Goal: Task Accomplishment & Management: Manage account settings

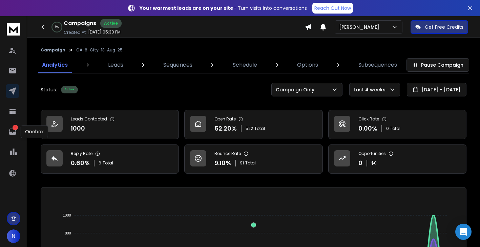
click at [11, 132] on icon at bounding box center [12, 132] width 7 height 6
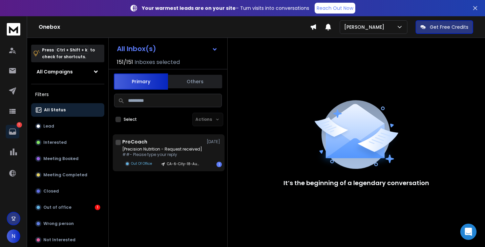
click at [169, 147] on p "[Precision Nutrition - Request received]" at bounding box center [162, 149] width 81 height 5
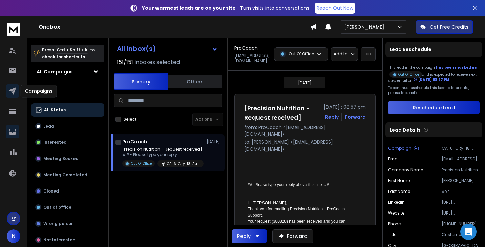
click at [13, 93] on icon at bounding box center [12, 90] width 7 height 7
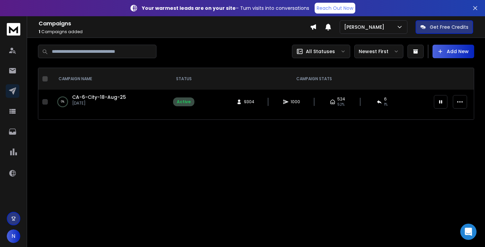
click at [120, 100] on span "CA-6-City-18-Aug-25" at bounding box center [99, 97] width 54 height 7
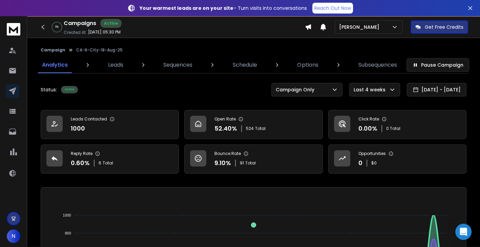
click at [185, 88] on div "Status: Active Pause Campaign Campaign Only Last 4 weeks [DATE] - [DATE]" at bounding box center [254, 90] width 426 height 14
click at [239, 34] on div "0 % Campaigns Active Created At: [DATE] 05:30 PM [PERSON_NAME] Get Free Credits" at bounding box center [240, 27] width 480 height 22
click at [11, 92] on icon at bounding box center [12, 91] width 8 height 8
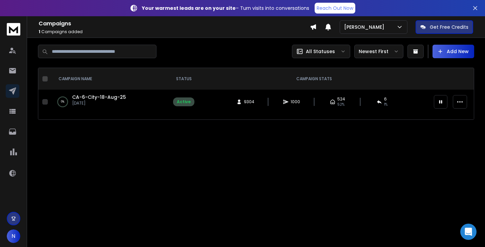
click at [112, 99] on span "CA-6-City-18-Aug-25" at bounding box center [99, 97] width 54 height 7
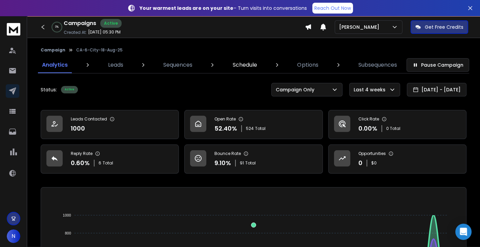
click at [243, 63] on p "Schedule" at bounding box center [245, 65] width 24 height 8
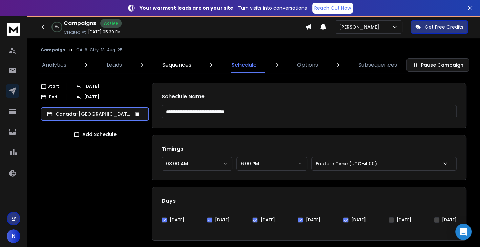
click at [180, 63] on p "Sequences" at bounding box center [176, 65] width 29 height 8
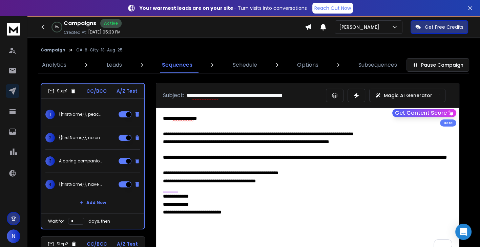
click at [70, 158] on div "3 A caring companion for your loved one in {{city}}" at bounding box center [73, 161] width 57 height 9
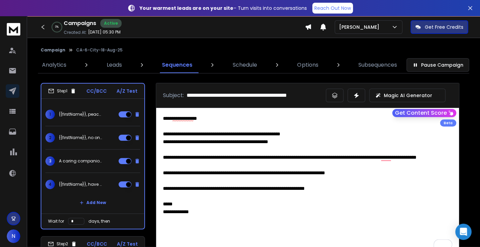
click at [72, 185] on p "{{firstName}}, have you thought about this for {{lovedOne}}?" at bounding box center [80, 184] width 43 height 5
click at [73, 160] on p "A caring companion for your loved one in {{city}}" at bounding box center [80, 161] width 43 height 5
click at [77, 137] on p "{{firstName}}, no one should feel alone at home" at bounding box center [80, 137] width 43 height 5
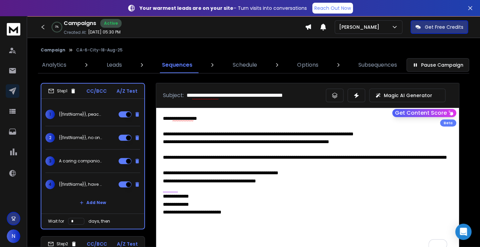
click at [77, 114] on p "{{firstName}}, peace of mind for your loved one" at bounding box center [80, 114] width 43 height 5
click at [69, 139] on p "{{firstName}}, no one should feel alone at home" at bounding box center [80, 137] width 43 height 5
click at [68, 159] on p "A caring companion for your loved one in {{city}}" at bounding box center [80, 161] width 43 height 5
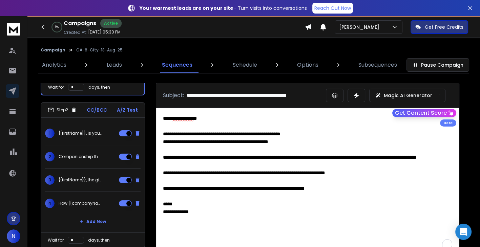
scroll to position [134, 0]
click at [74, 131] on p "{{firstName}}, is your loved one feeling isolated?" at bounding box center [80, 133] width 43 height 5
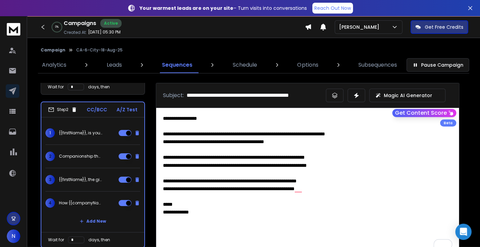
click at [73, 155] on p "Companionship that brings comfort to {{lovedOne}}" at bounding box center [80, 156] width 43 height 5
click at [71, 177] on p "{{firstName}}, the gift of time and peace of mind" at bounding box center [80, 179] width 43 height 5
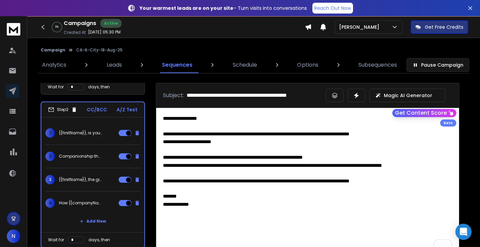
click at [68, 201] on p "How {{companyName}} helps families like yours in {{city}}" at bounding box center [80, 203] width 43 height 5
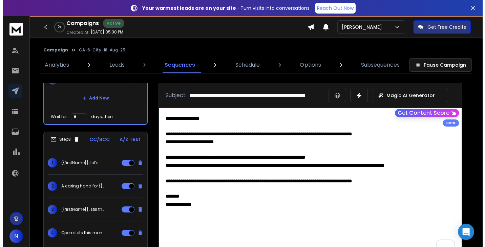
scroll to position [262, 0]
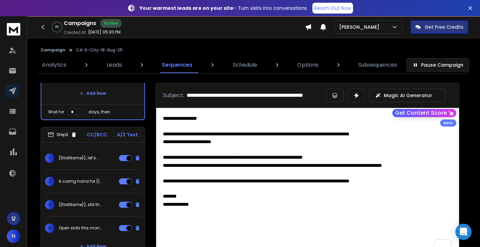
click at [75, 156] on p "{{firstName}}, let’s make life easier for your loved one" at bounding box center [80, 158] width 43 height 5
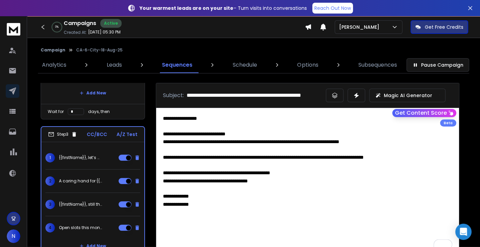
click at [78, 179] on p "A caring hand for {{lovedOne}} in {{city}}" at bounding box center [80, 181] width 43 height 5
click at [70, 202] on p "{{firstName}}, still thinking about support for your loved one?" at bounding box center [80, 204] width 43 height 5
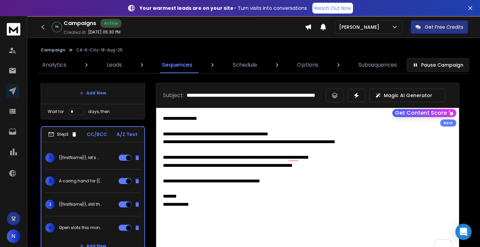
click at [64, 225] on p "Open slots this month for Angels My Way Home Care" at bounding box center [80, 227] width 43 height 5
click at [185, 201] on div "**********" at bounding box center [307, 205] width 289 height 8
click at [353, 94] on button "button" at bounding box center [357, 96] width 18 height 14
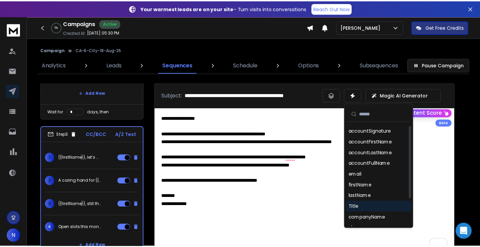
scroll to position [39, 0]
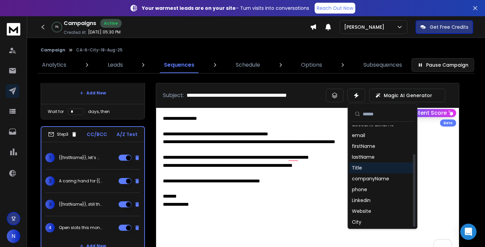
click at [416, 205] on div at bounding box center [414, 177] width 3 height 102
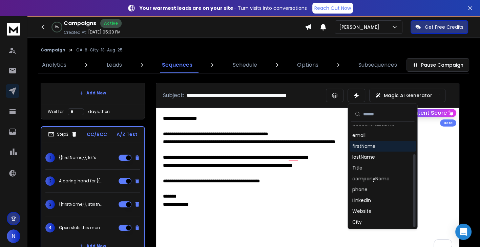
click at [242, 173] on div "**********" at bounding box center [307, 162] width 289 height 94
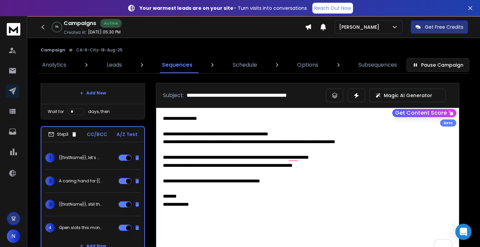
click at [75, 204] on p "{{firstName}}, still thinking about support for your loved one?" at bounding box center [80, 204] width 43 height 5
click at [82, 179] on p "A caring hand for {{lovedOne}} in {{city}}" at bounding box center [80, 181] width 43 height 5
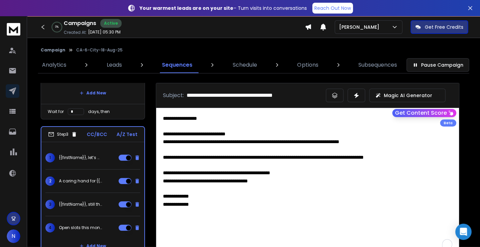
click at [82, 154] on div "1 {{firstName}}, let’s make life easier for your loved one" at bounding box center [73, 157] width 57 height 9
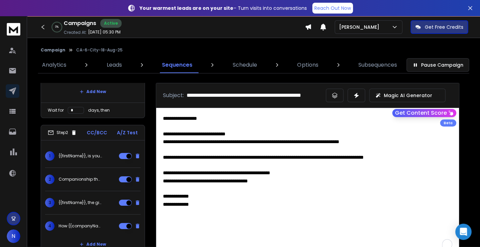
click at [77, 181] on p "Companionship that brings comfort to {{lovedOne}}" at bounding box center [80, 179] width 43 height 5
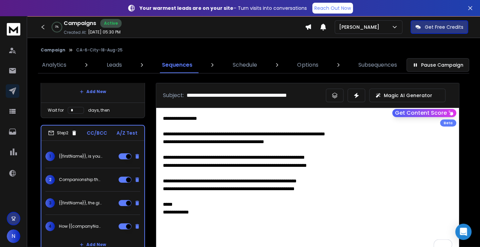
click at [75, 154] on p "{{firstName}}, is your loved one feeling isolated?" at bounding box center [80, 156] width 43 height 5
click at [73, 179] on p "Companionship that brings comfort to {{lovedOne}}" at bounding box center [80, 179] width 43 height 5
click at [71, 201] on p "{{firstName}}, the gift of time and peace of mind" at bounding box center [80, 203] width 43 height 5
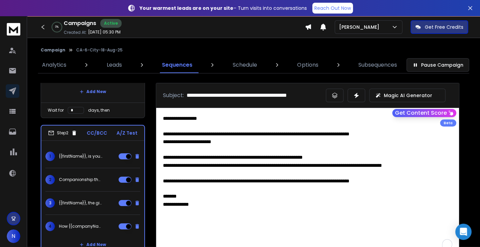
click at [75, 225] on p "How {{companyName}} helps families like yours in {{city}}" at bounding box center [80, 226] width 43 height 5
type input "**********"
